Goal: Task Accomplishment & Management: Manage account settings

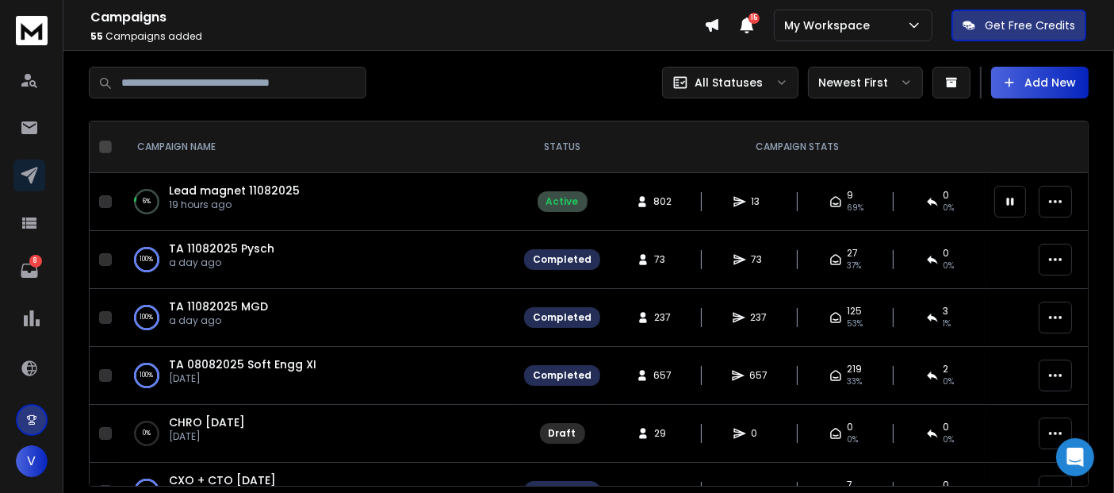
scroll to position [233, 0]
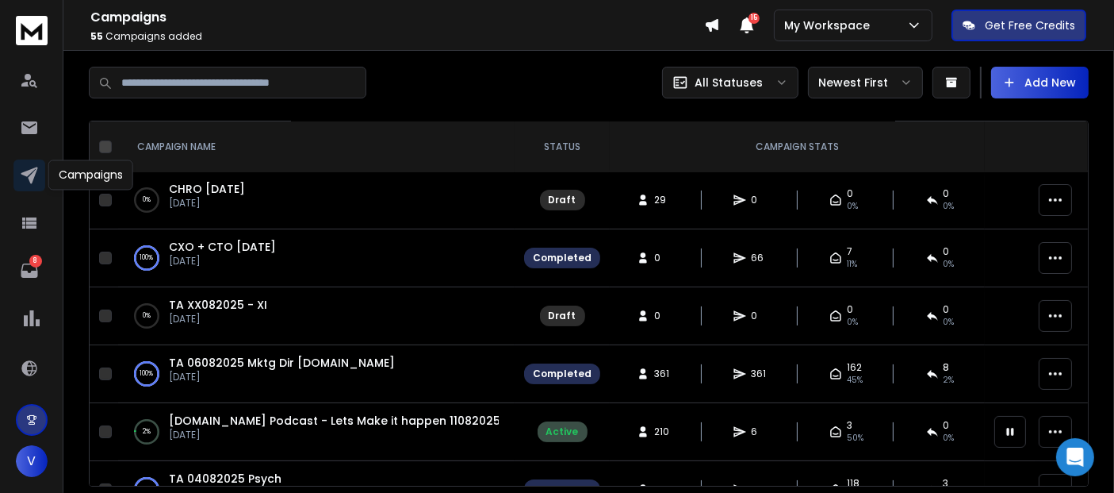
click at [29, 177] on icon at bounding box center [29, 175] width 17 height 17
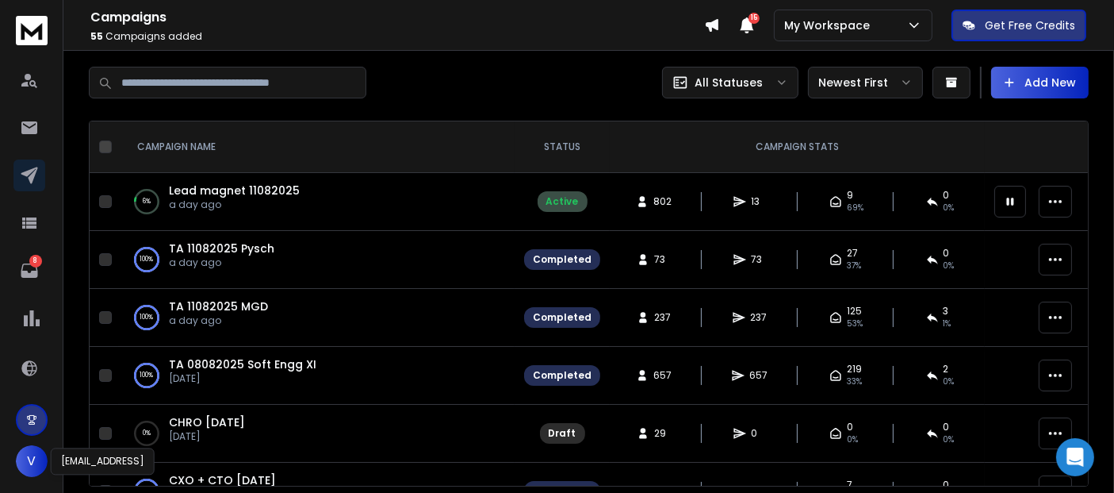
click at [31, 464] on span "V" at bounding box center [32, 461] width 32 height 32
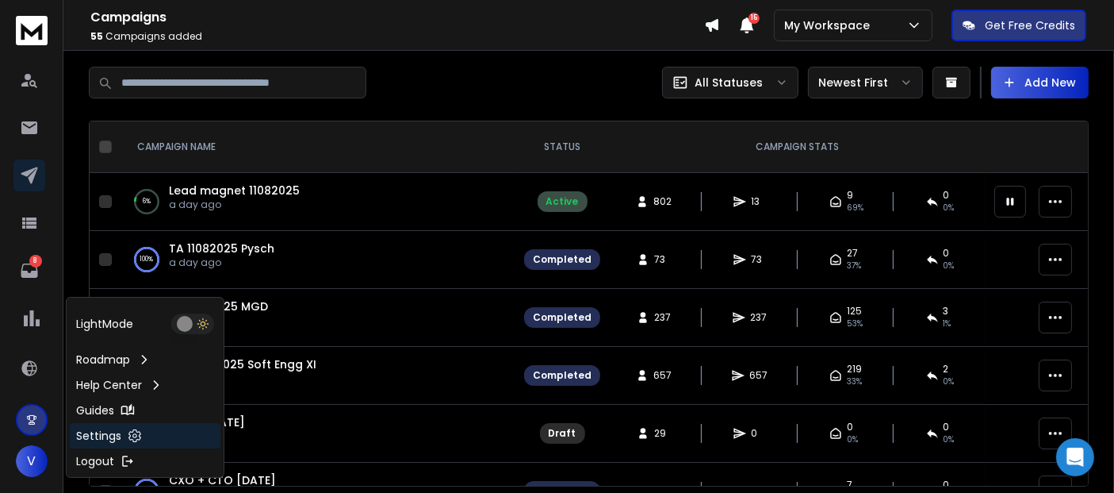
click at [117, 435] on p "Settings" at bounding box center [98, 436] width 45 height 16
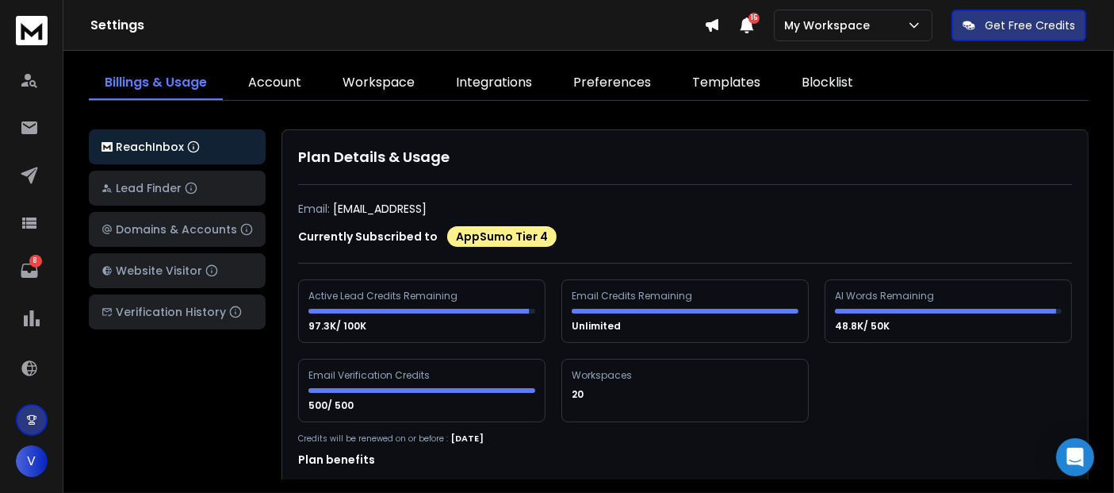
click at [499, 83] on link "Integrations" at bounding box center [494, 83] width 108 height 33
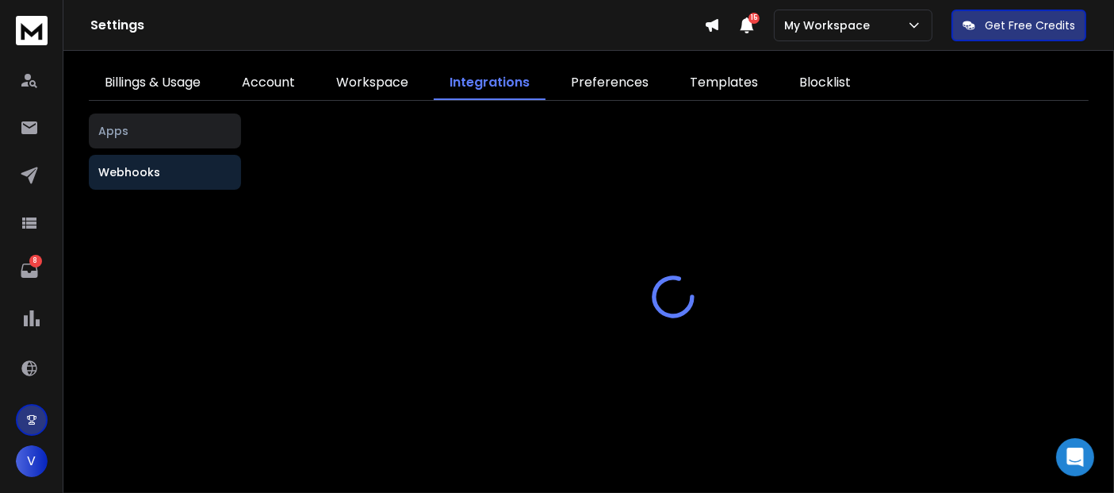
click at [160, 178] on button "Webhooks" at bounding box center [165, 172] width 152 height 35
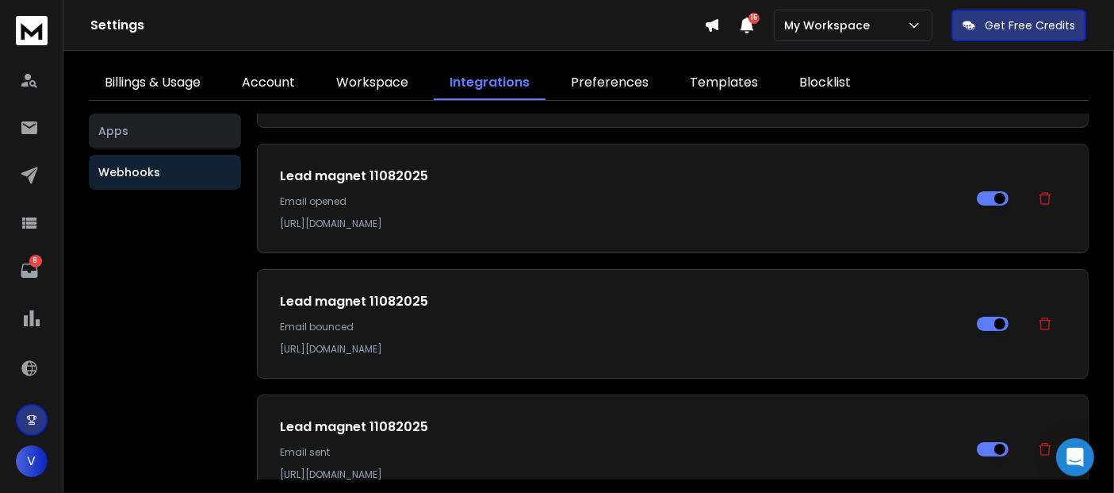
scroll to position [768, 0]
